Goal: Task Accomplishment & Management: Complete application form

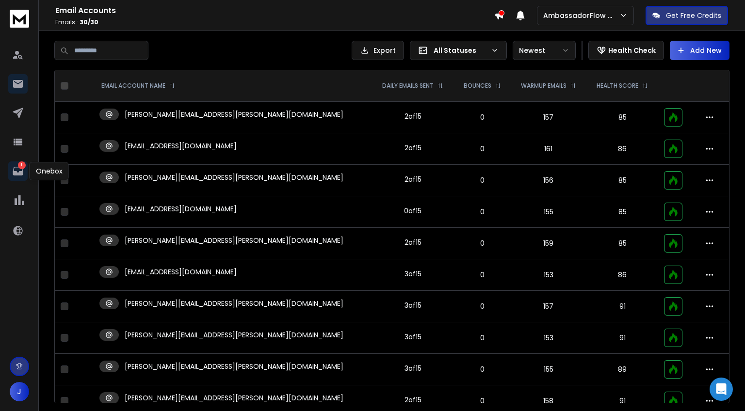
click at [15, 165] on icon at bounding box center [18, 171] width 12 height 12
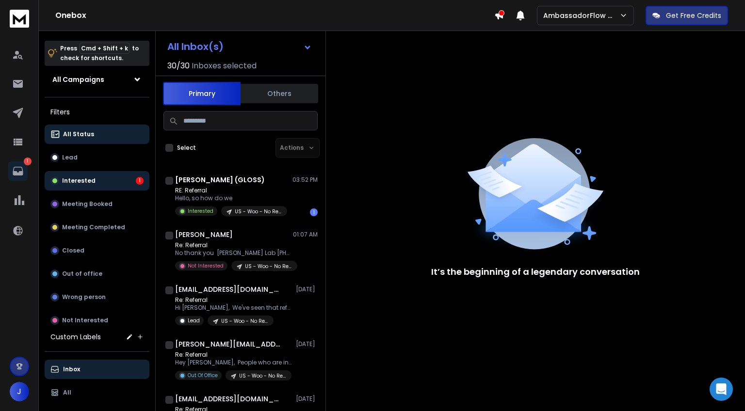
click at [81, 180] on p "Interested" at bounding box center [78, 181] width 33 height 8
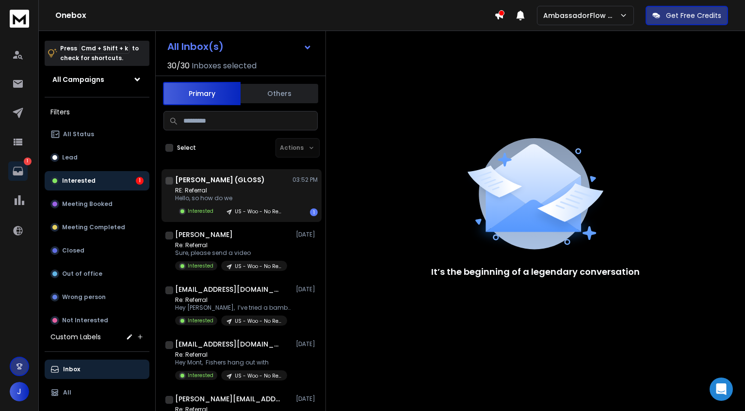
click at [249, 195] on p "Hello, so how do we" at bounding box center [231, 199] width 112 height 8
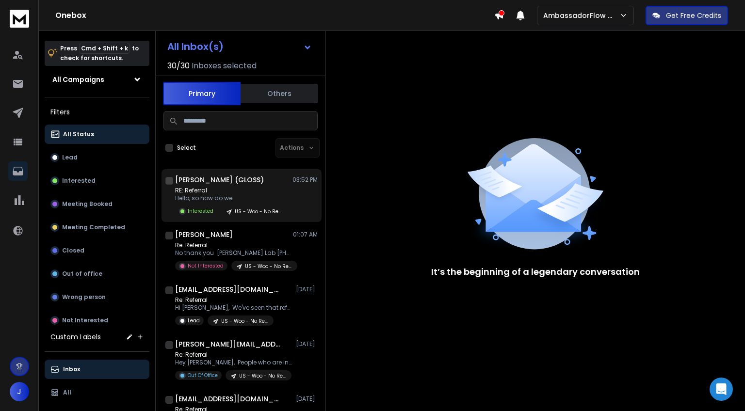
click at [246, 199] on p "Hello, so how do we" at bounding box center [231, 199] width 112 height 8
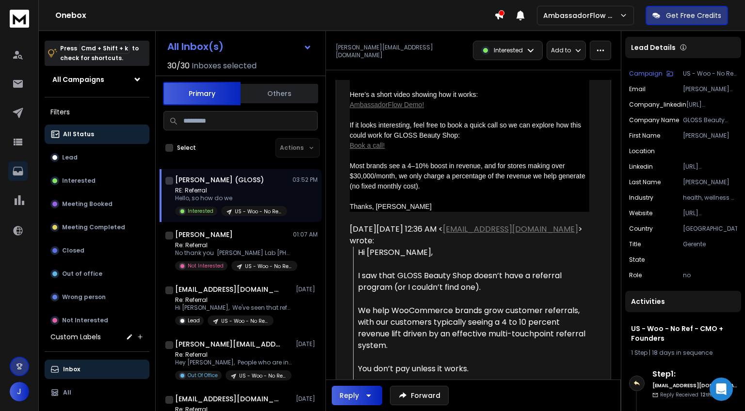
scroll to position [249, 0]
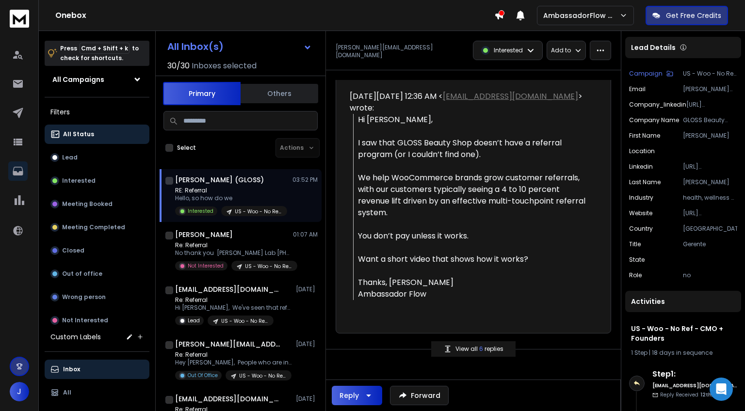
click at [465, 351] on p "View all 6 replies" at bounding box center [480, 349] width 48 height 8
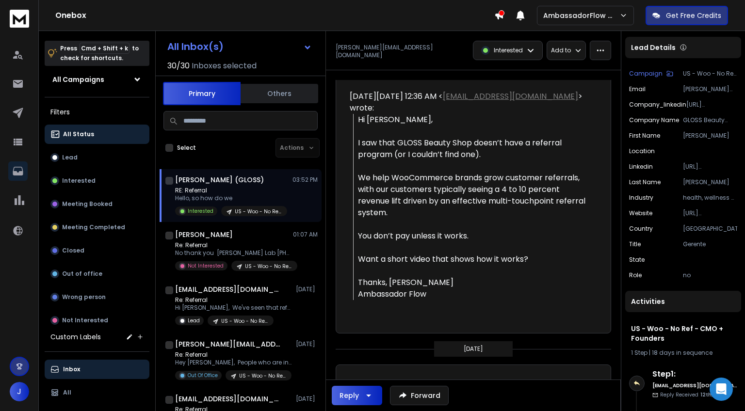
click at [465, 351] on p "[DATE]" at bounding box center [473, 349] width 19 height 8
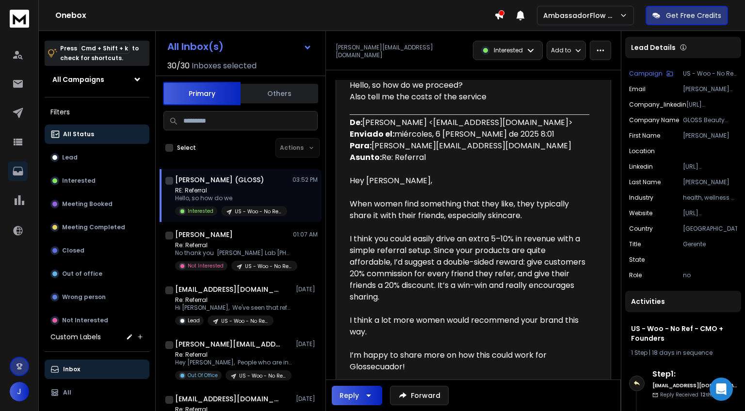
scroll to position [632, 0]
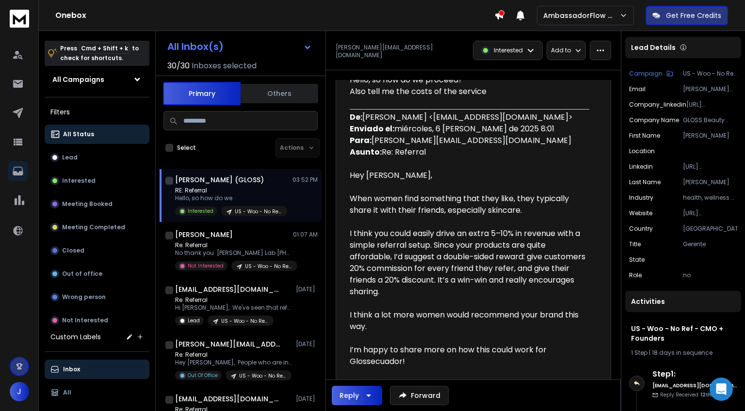
click at [217, 189] on p "RE: Referral" at bounding box center [231, 191] width 112 height 8
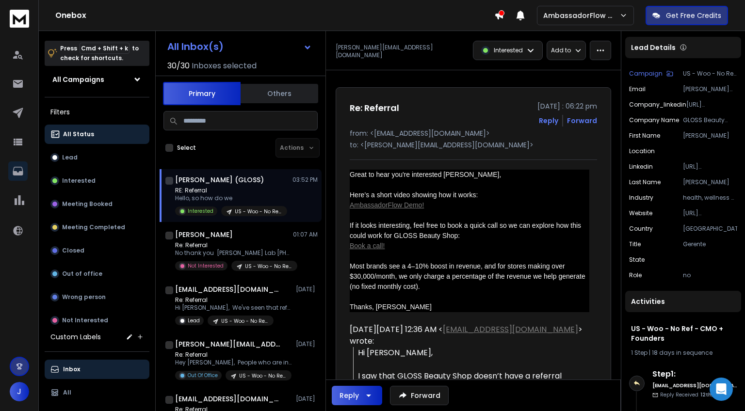
scroll to position [0, 0]
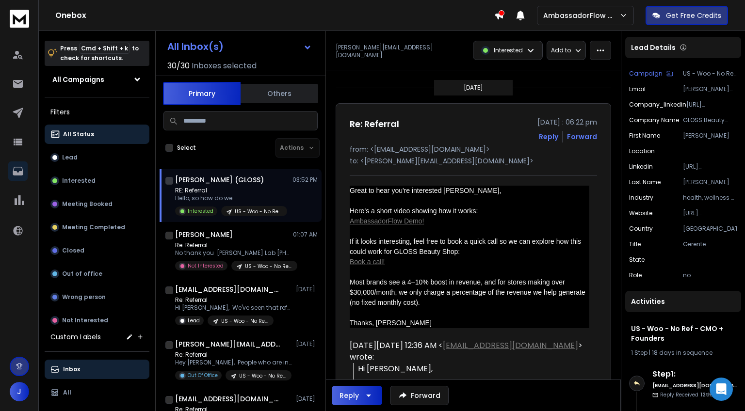
click at [352, 395] on div "Reply" at bounding box center [349, 396] width 19 height 10
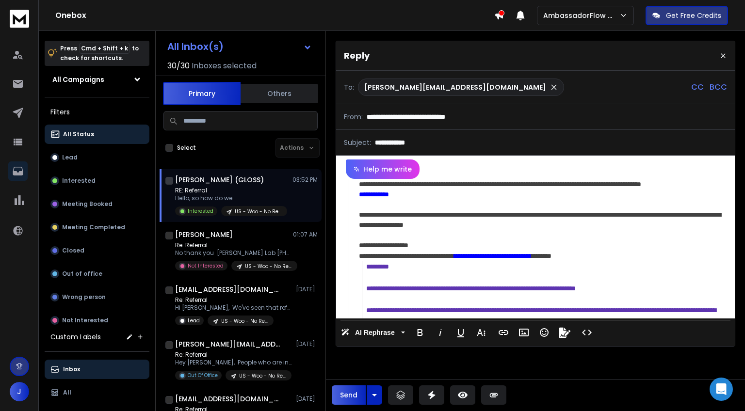
scroll to position [104, 0]
click at [385, 212] on div "**********" at bounding box center [541, 214] width 364 height 31
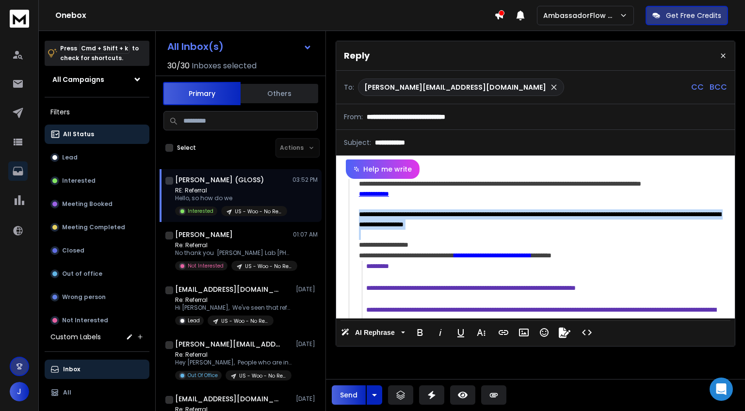
click at [385, 212] on div "**********" at bounding box center [541, 214] width 364 height 31
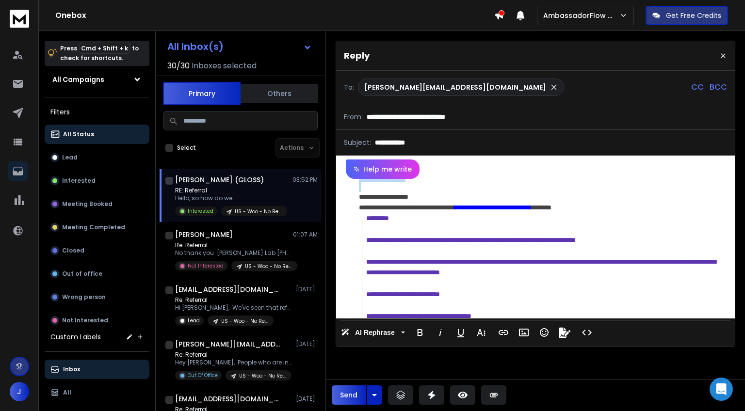
scroll to position [0, 0]
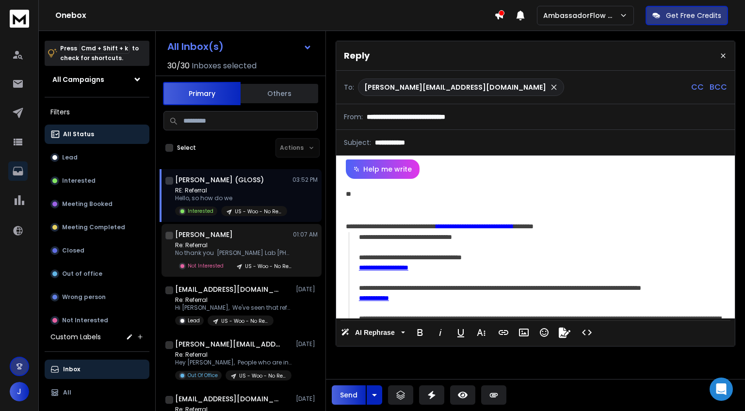
click at [234, 254] on p "No thank you [PERSON_NAME] Lab [PHONE_NUMBER] Cell" at bounding box center [233, 253] width 116 height 8
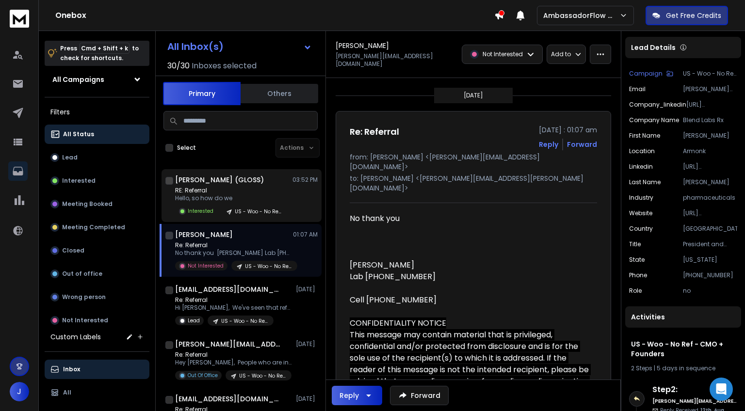
click at [214, 192] on p "RE: Referral" at bounding box center [231, 191] width 112 height 8
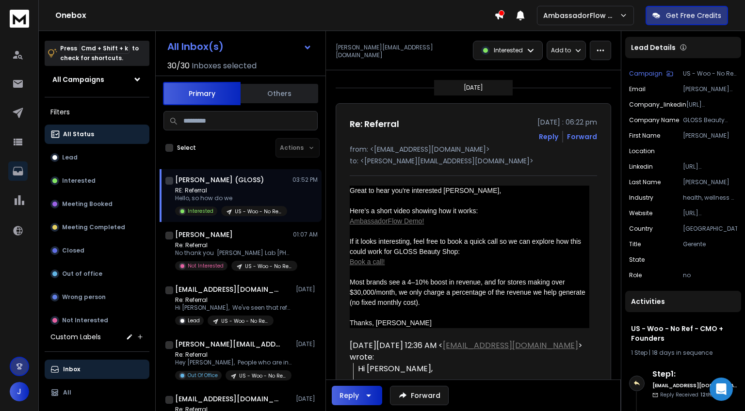
scroll to position [249, 0]
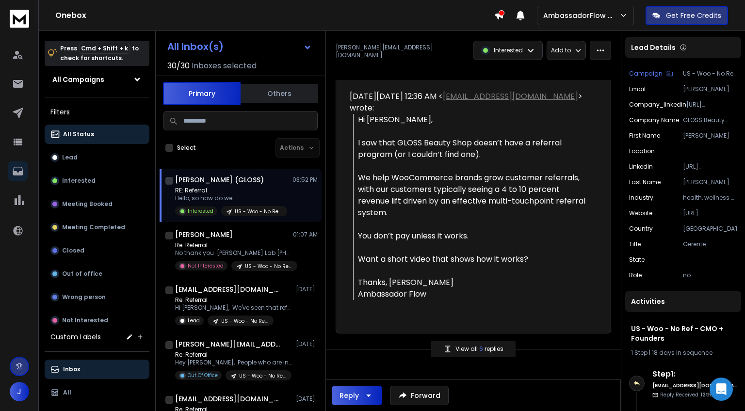
click at [482, 347] on span "6" at bounding box center [481, 349] width 5 height 8
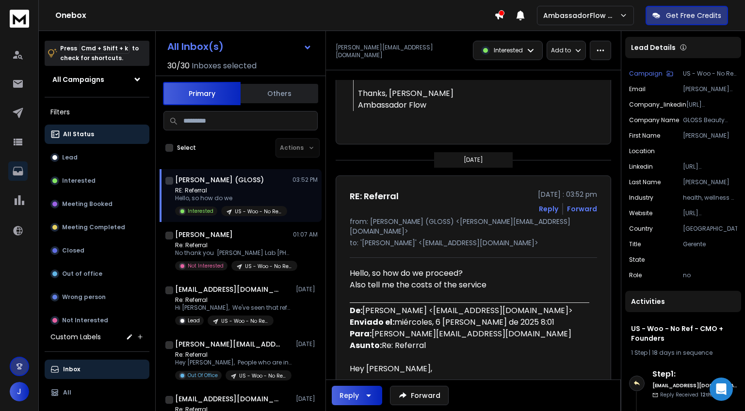
scroll to position [518, 0]
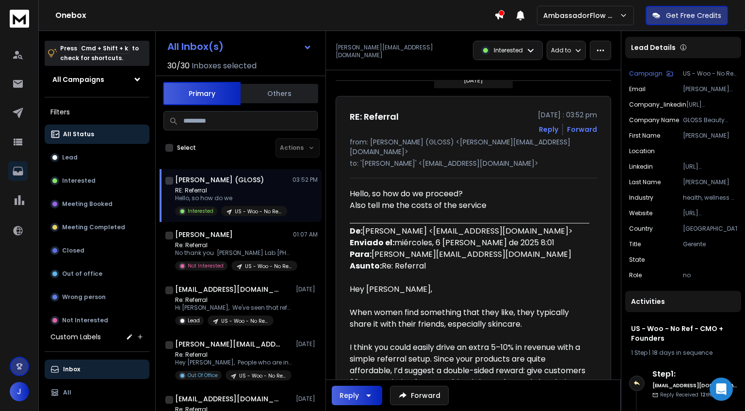
click at [395, 200] on span "Also tell me the costs of the service" at bounding box center [418, 205] width 137 height 11
click at [349, 398] on div "Reply" at bounding box center [349, 396] width 19 height 10
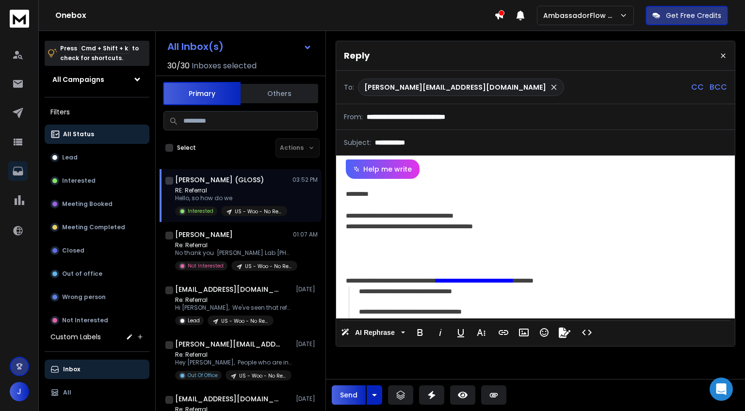
click at [365, 218] on div "**********" at bounding box center [534, 221] width 376 height 65
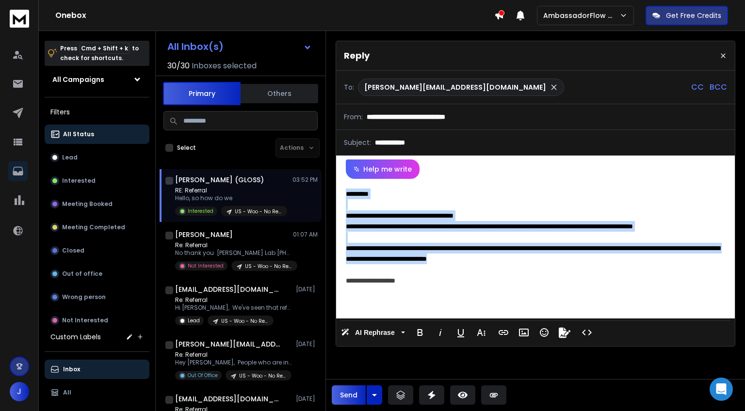
copy div "**********"
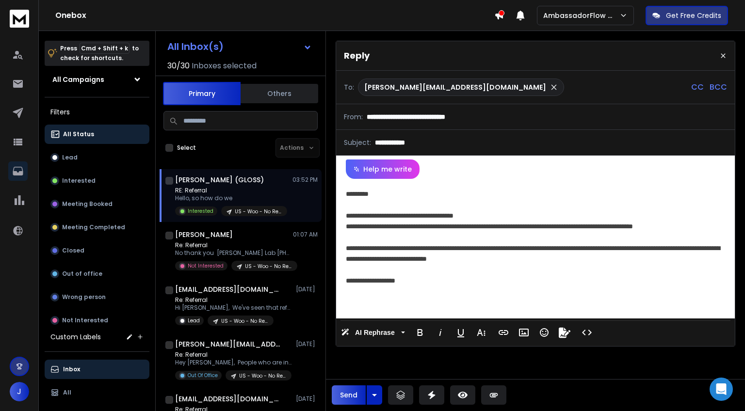
click at [510, 267] on div "**********" at bounding box center [534, 248] width 376 height 119
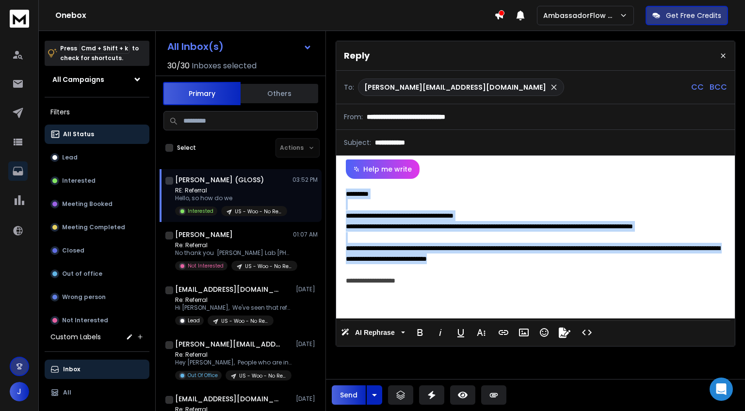
drag, startPoint x: 532, startPoint y: 259, endPoint x: 305, endPoint y: 181, distance: 240.1
click at [305, 181] on div "All Inbox(s) 30 / 30 Inboxes selected Primary Others Select Actions Fabio Peral…" at bounding box center [450, 236] width 590 height 411
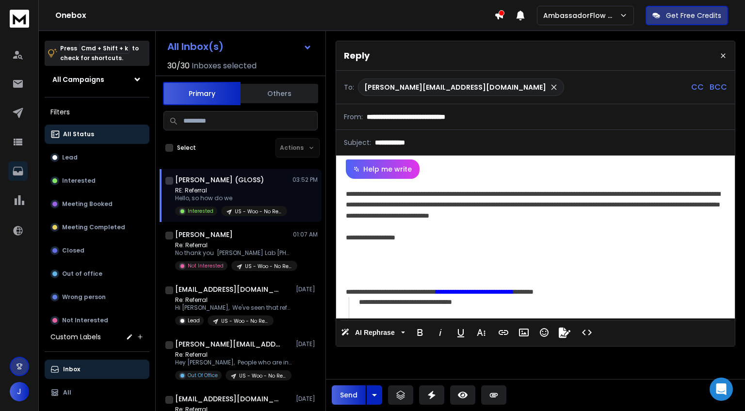
click at [481, 195] on div "**********" at bounding box center [534, 227] width 376 height 76
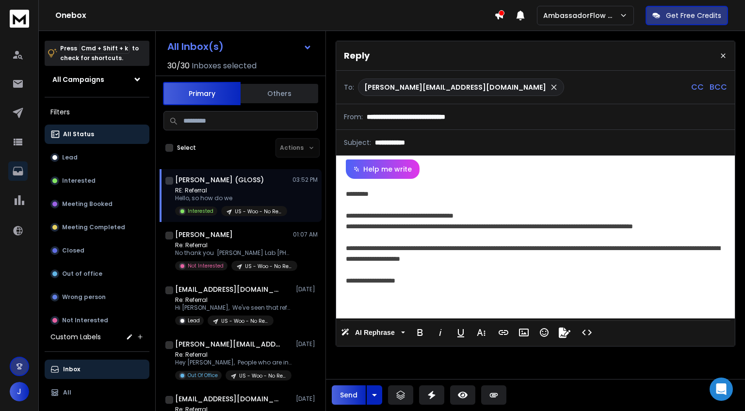
click at [346, 216] on div "**********" at bounding box center [534, 248] width 376 height 119
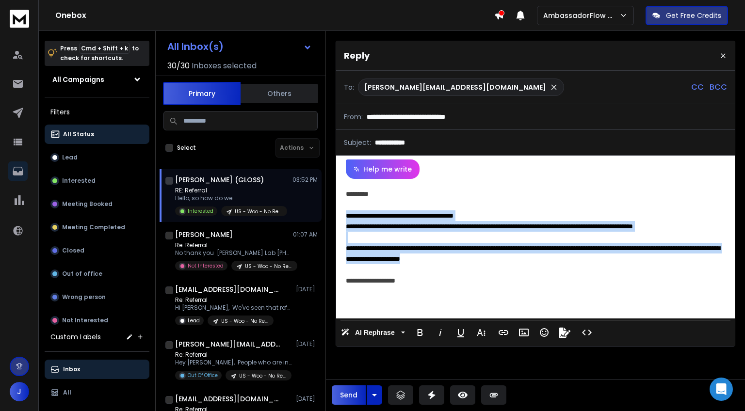
drag, startPoint x: 505, startPoint y: 262, endPoint x: 320, endPoint y: 218, distance: 190.5
click at [320, 218] on div "All Inbox(s) 30 / 30 Inboxes selected Primary Others Select Actions Fabio Peral…" at bounding box center [450, 236] width 590 height 411
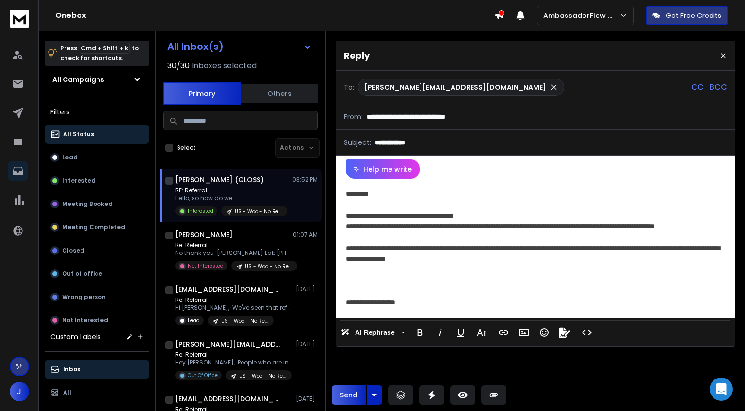
click at [389, 236] on p "**********" at bounding box center [534, 227] width 376 height 33
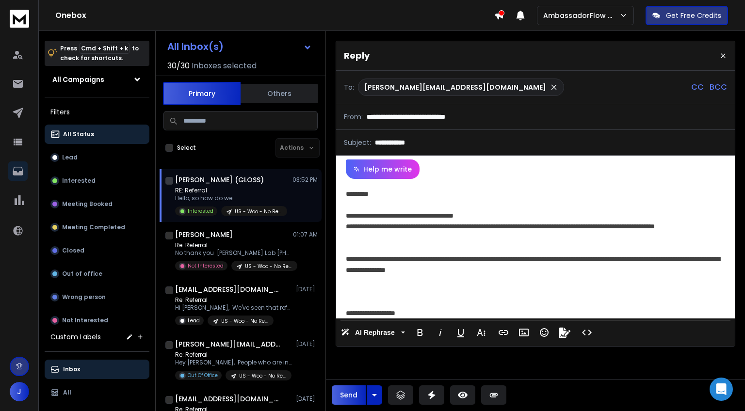
click at [492, 221] on p "**********" at bounding box center [534, 233] width 376 height 44
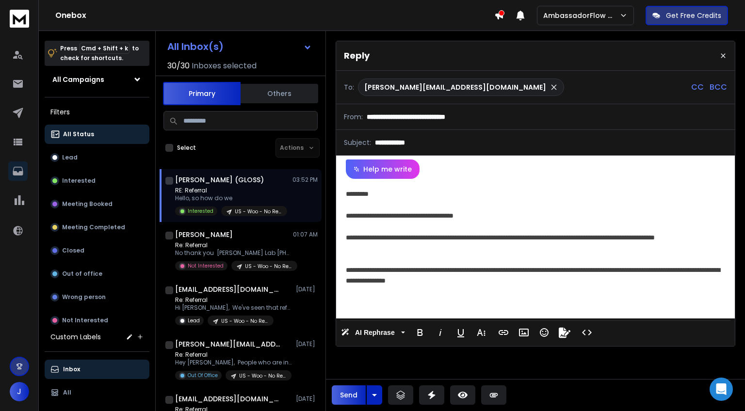
scroll to position [36, 0]
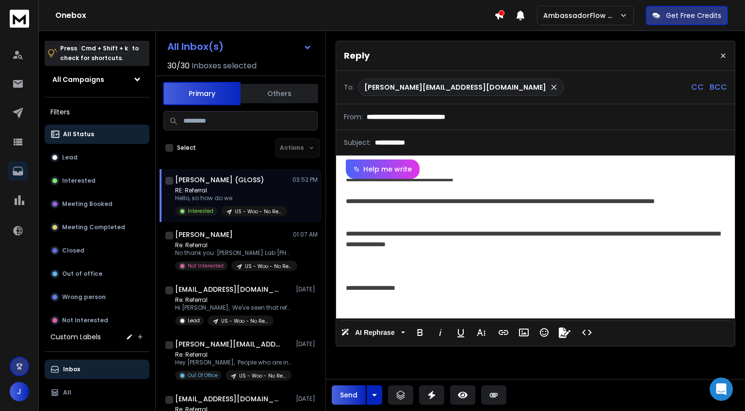
click at [616, 234] on p "**********" at bounding box center [534, 240] width 376 height 22
click at [403, 274] on div "**********" at bounding box center [534, 288] width 376 height 54
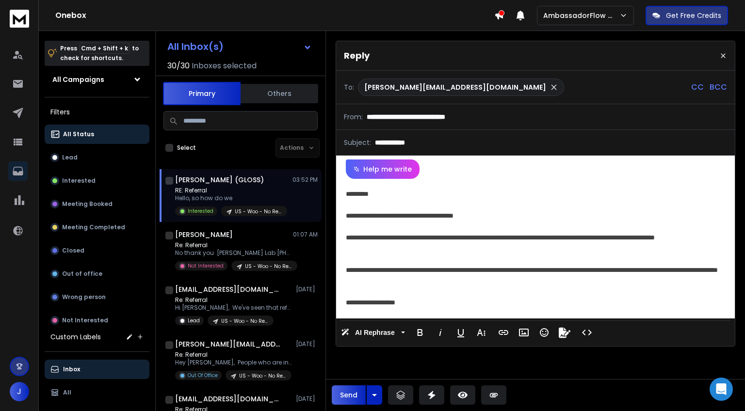
click at [347, 281] on p "**********" at bounding box center [534, 276] width 376 height 22
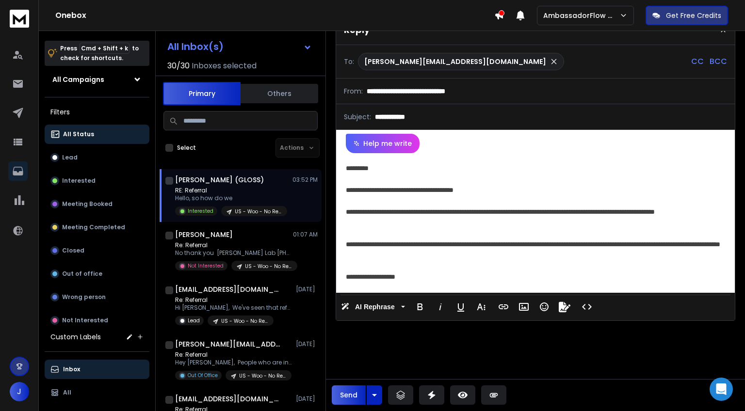
click at [373, 393] on icon "button" at bounding box center [375, 396] width 12 height 12
click at [368, 370] on p "Send Later" at bounding box center [364, 371] width 36 height 10
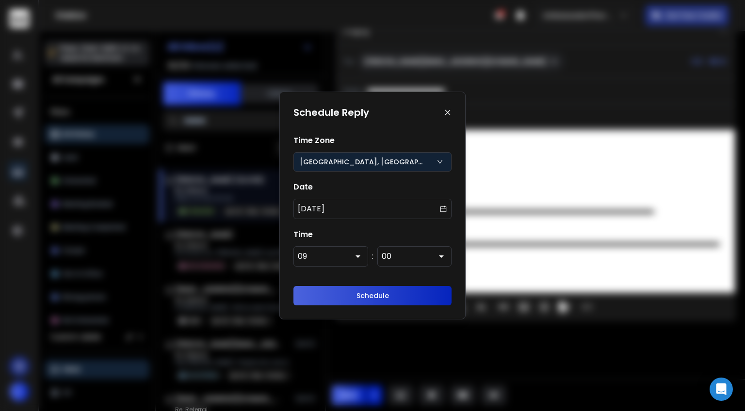
click at [383, 164] on p "Midway Island, Samoa (UTC-11:00)" at bounding box center [365, 162] width 131 height 10
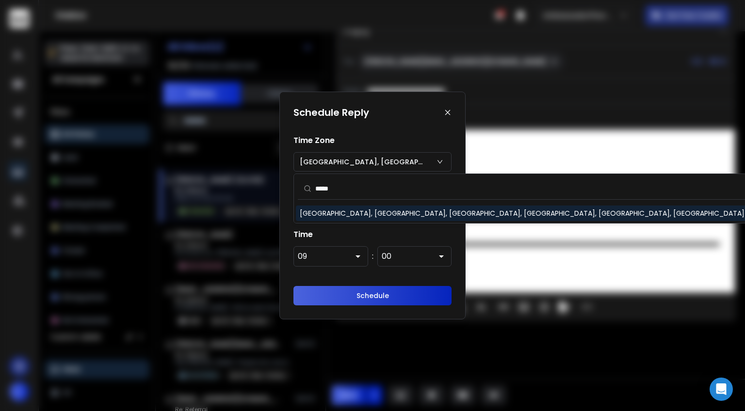
type input "*****"
click at [356, 217] on div "Amsterdam, Berlin, Bern, Rome, Stockholm, Vienna (UTC+2:00)" at bounding box center [543, 214] width 486 height 10
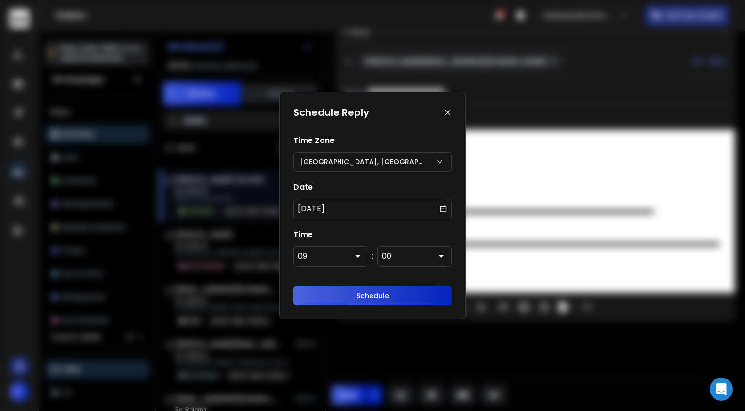
click at [343, 253] on div "09" at bounding box center [331, 256] width 75 height 20
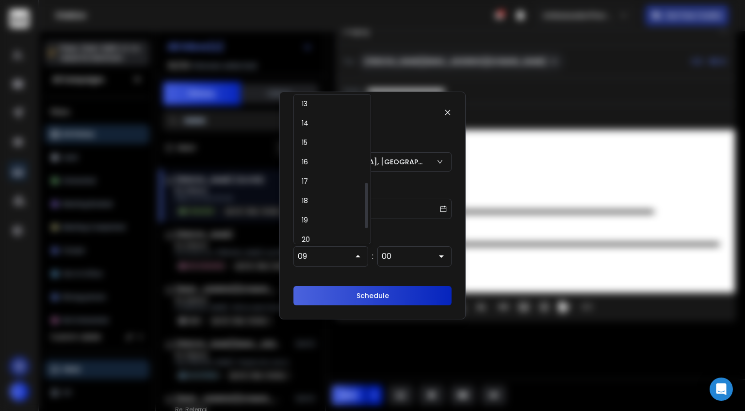
scroll to position [320, 0]
click at [324, 211] on div "22" at bounding box center [332, 212] width 73 height 19
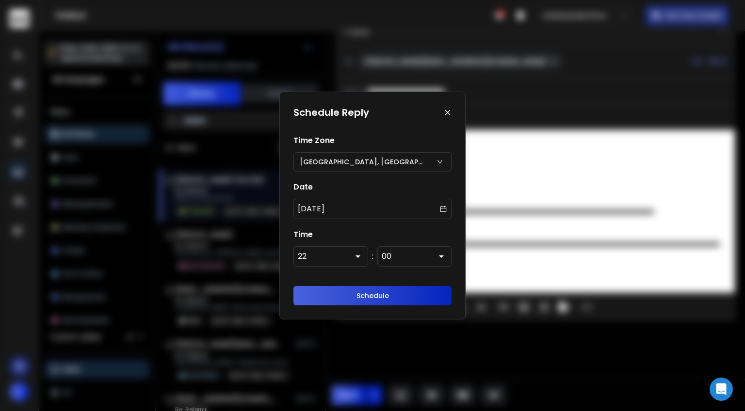
click at [391, 260] on div "00" at bounding box center [387, 257] width 10 height 12
click at [394, 195] on p "57" at bounding box center [390, 194] width 12 height 14
drag, startPoint x: 387, startPoint y: 293, endPoint x: 395, endPoint y: 181, distance: 112.3
click at [395, 181] on div "Time Zone Amsterdam, Berlin, Bern, Rome, Stockholm, Vienna (UTC+2:00) Date Wed …" at bounding box center [373, 220] width 158 height 171
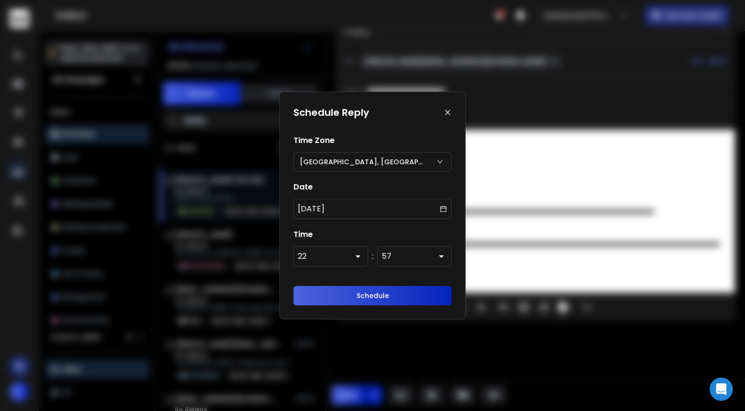
click at [369, 222] on div "Time Zone Amsterdam, Berlin, Bern, Rome, Stockholm, Vienna (UTC+2:00) Date Wed …" at bounding box center [373, 220] width 158 height 171
click at [325, 212] on p "Wed Aug 13 2025" at bounding box center [311, 209] width 27 height 12
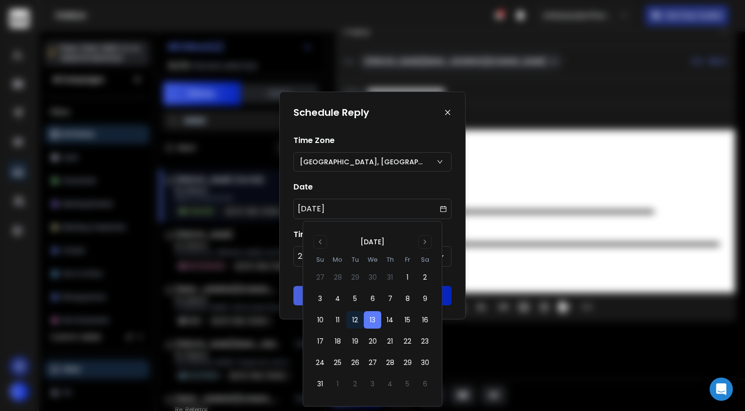
click at [358, 322] on button "12" at bounding box center [354, 319] width 17 height 17
click at [288, 269] on div "Schedule Reply Time Zone Amsterdam, Berlin, Bern, Rome, Stockholm, Vienna (UTC+…" at bounding box center [372, 206] width 186 height 228
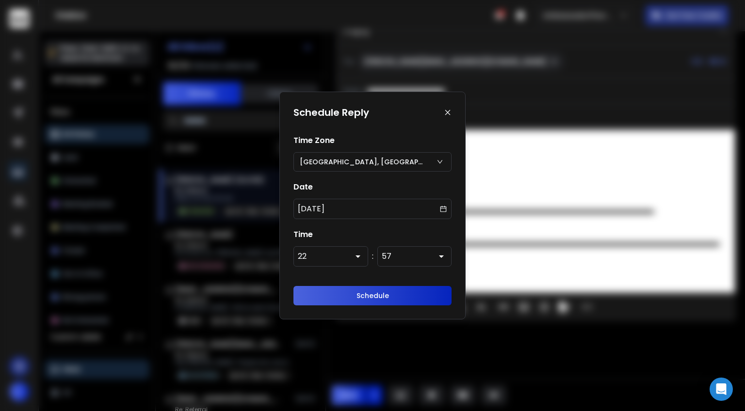
click at [367, 291] on div "Schedule" at bounding box center [373, 295] width 158 height 19
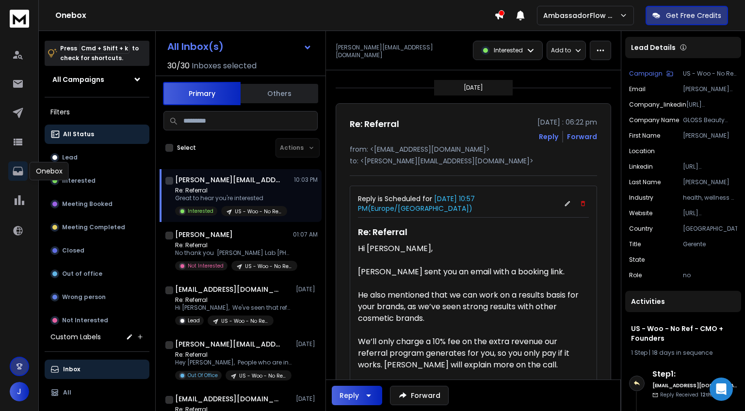
click at [20, 171] on icon at bounding box center [18, 171] width 12 height 12
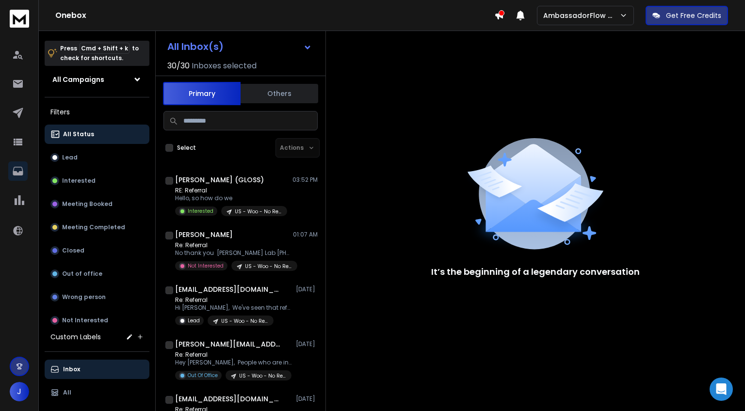
click at [17, 173] on icon at bounding box center [18, 171] width 10 height 9
click at [23, 114] on icon at bounding box center [18, 113] width 12 height 12
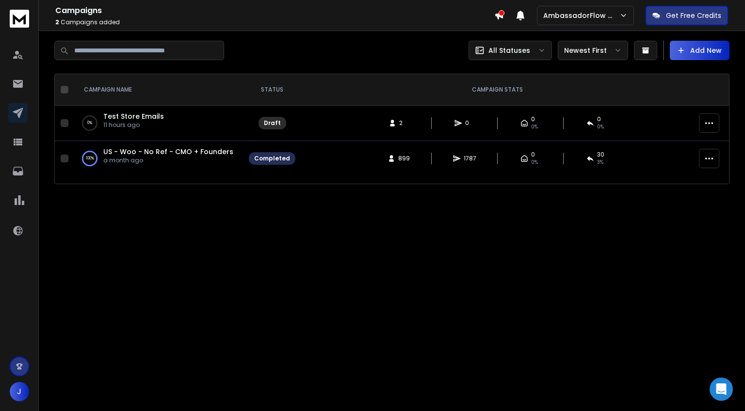
click at [160, 156] on link "US - Woo - No Ref - CMO + Founders" at bounding box center [168, 152] width 130 height 10
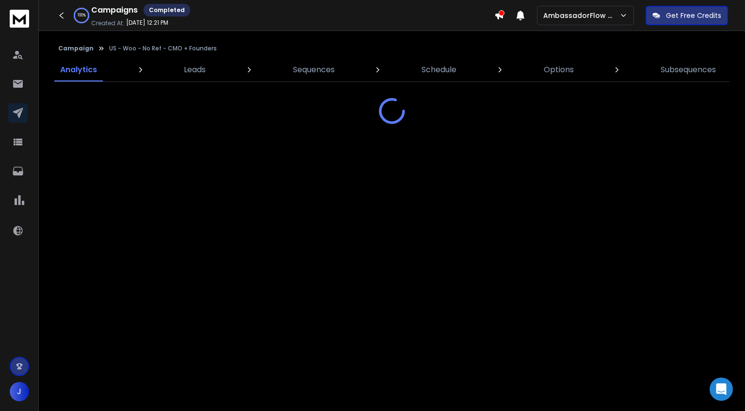
click at [187, 51] on p "US - Woo - No Ref - CMO + Founders" at bounding box center [163, 49] width 108 height 8
click at [190, 69] on p "Leads" at bounding box center [195, 70] width 22 height 12
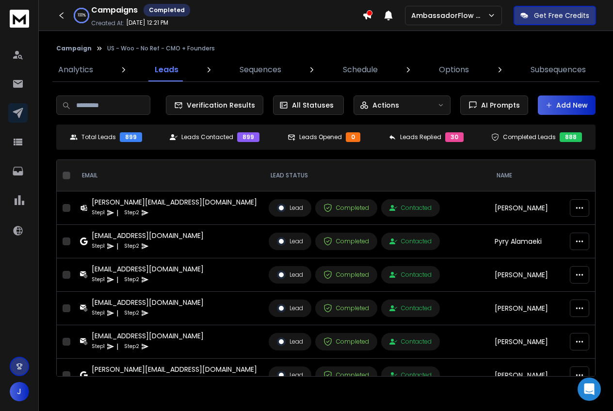
click at [558, 108] on button "Add New" at bounding box center [567, 105] width 58 height 19
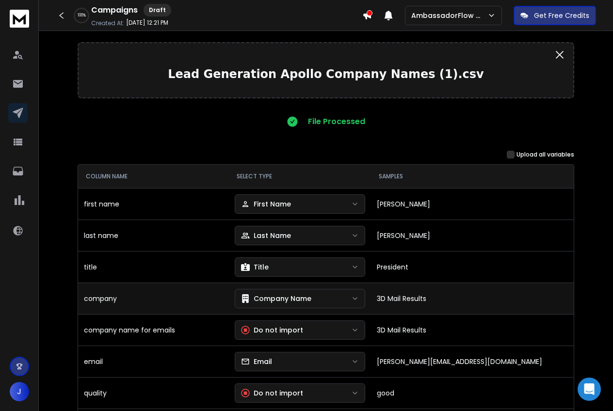
scroll to position [21, 0]
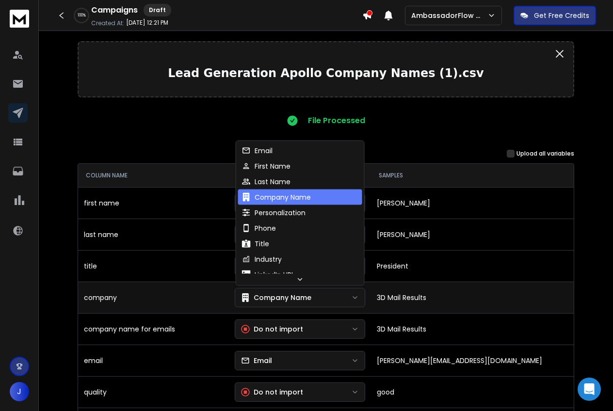
click at [306, 298] on div "Company Name" at bounding box center [276, 298] width 70 height 10
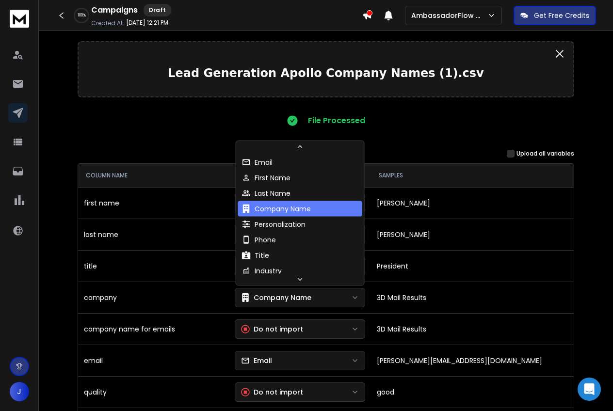
scroll to position [88, 0]
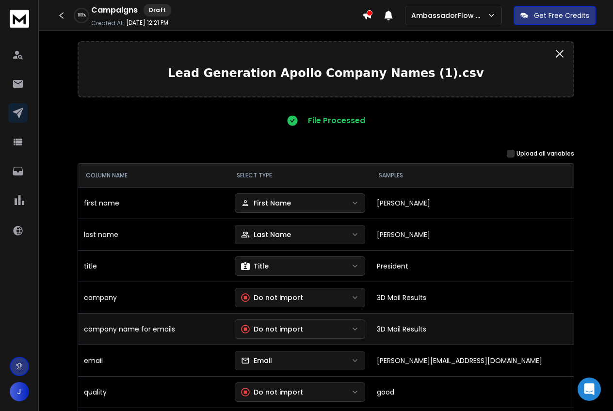
click at [311, 328] on button "Do not import" at bounding box center [300, 329] width 131 height 19
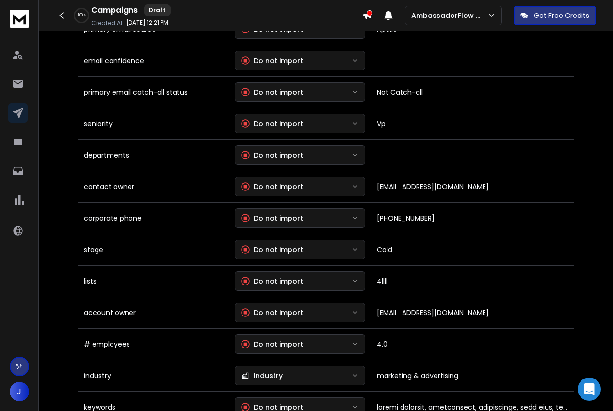
scroll to position [551, 0]
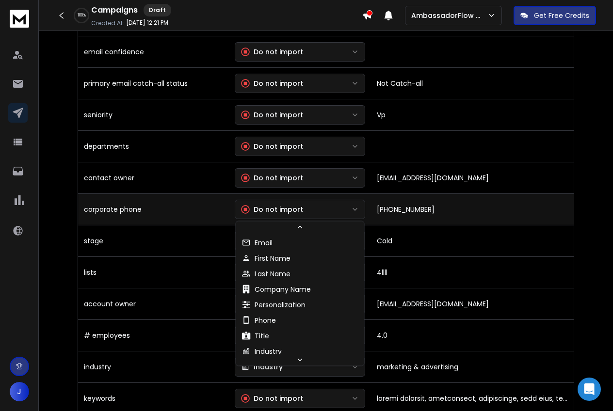
click at [283, 211] on div "Do not import" at bounding box center [272, 210] width 62 height 10
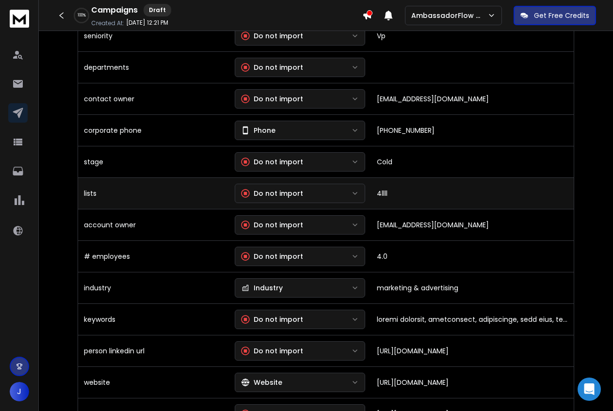
scroll to position [631, 0]
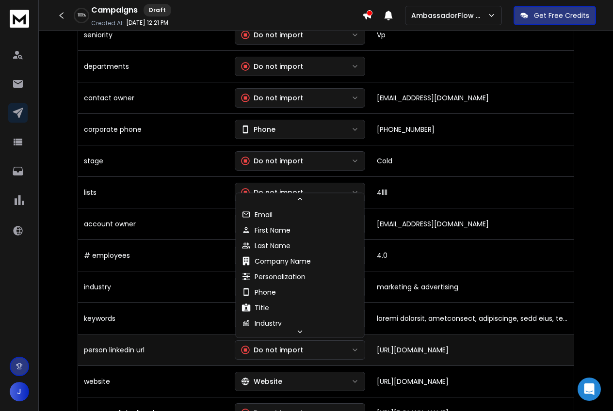
click at [326, 346] on button "Do not import" at bounding box center [300, 350] width 131 height 19
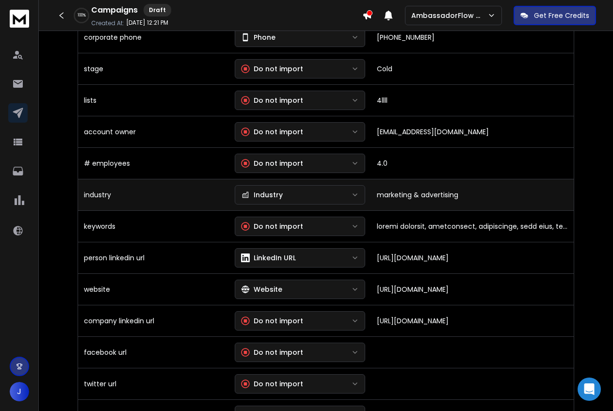
scroll to position [731, 0]
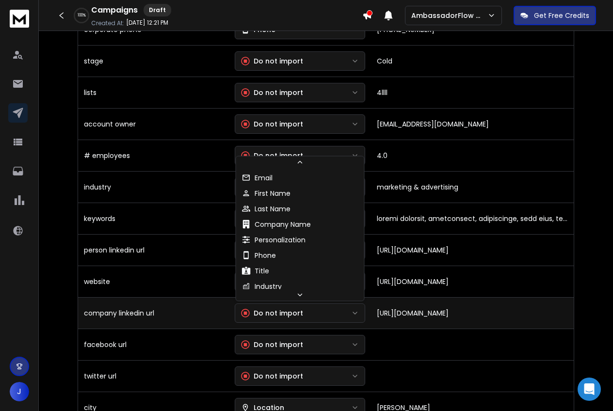
click at [325, 309] on button "Do not import" at bounding box center [300, 313] width 131 height 19
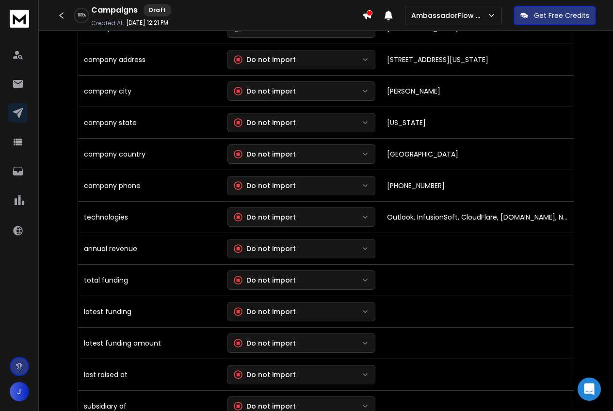
scroll to position [1583, 0]
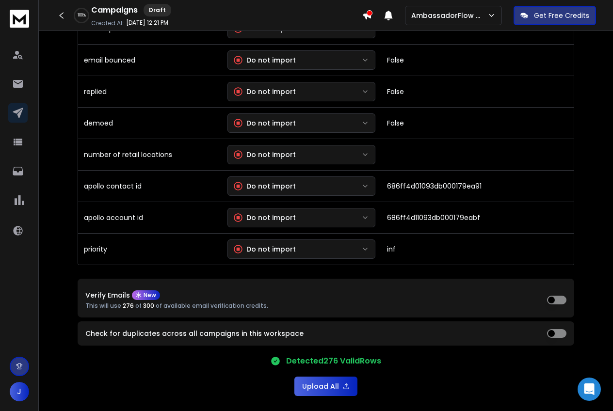
click at [321, 383] on button "Upload All" at bounding box center [326, 386] width 63 height 19
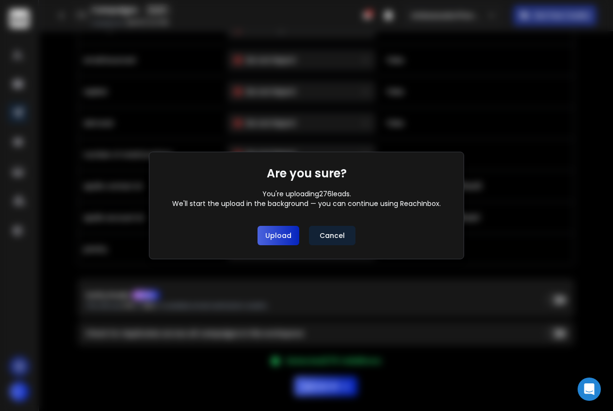
click at [267, 236] on button "Upload" at bounding box center [279, 235] width 42 height 19
